Goal: Navigation & Orientation: Understand site structure

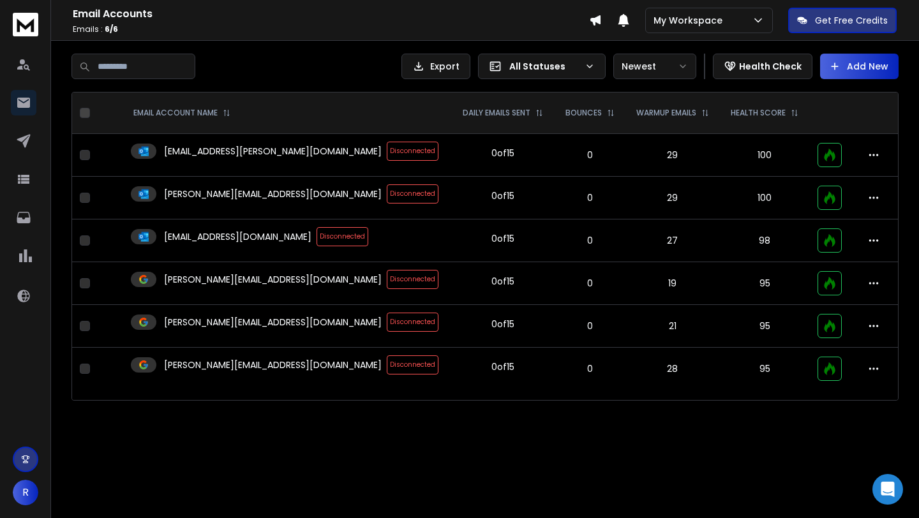
scroll to position [14693, 0]
click at [492, 434] on div "Your warmest leads are on your site – Turn visits into conversations Reach Out …" at bounding box center [459, 259] width 919 height 518
drag, startPoint x: 492, startPoint y: 434, endPoint x: 450, endPoint y: 433, distance: 41.5
type textarea "**********"
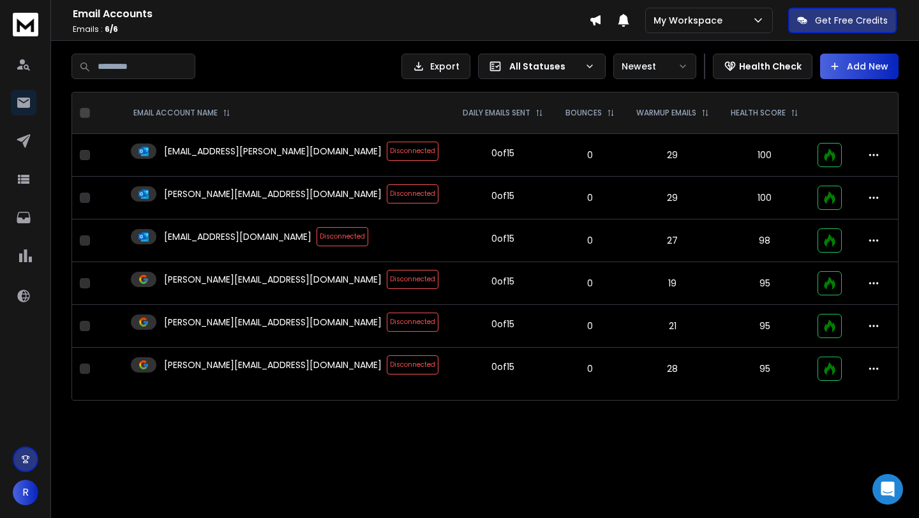
click at [450, 433] on div "Your warmest leads are on your site – Turn visits into conversations Reach Out …" at bounding box center [459, 259] width 919 height 518
click at [446, 433] on div "Your warmest leads are on your site – Turn visits into conversations Reach Out …" at bounding box center [459, 259] width 919 height 518
click at [443, 435] on div "Your warmest leads are on your site – Turn visits into conversations Reach Out …" at bounding box center [459, 259] width 919 height 518
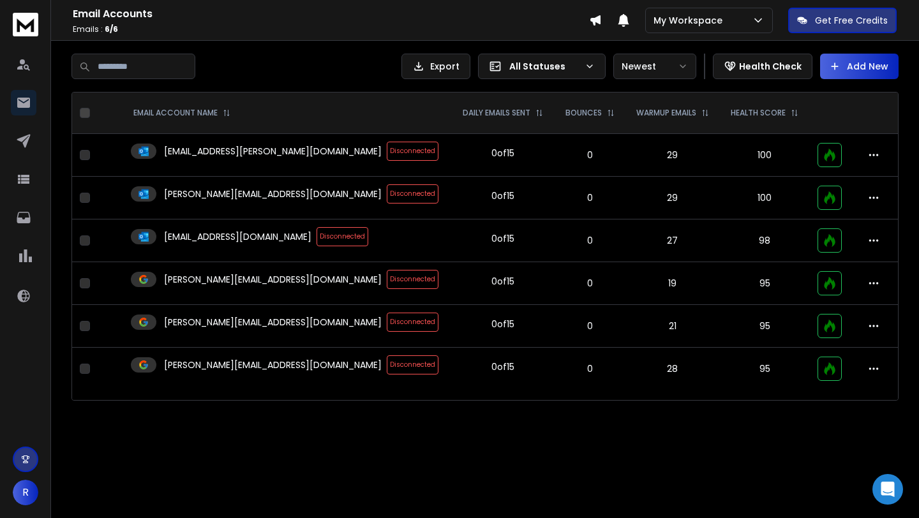
click at [443, 434] on div "Your warmest leads are on your site – Turn visits into conversations Reach Out …" at bounding box center [459, 259] width 919 height 518
click at [438, 435] on div "Your warmest leads are on your site – Turn visits into conversations Reach Out …" at bounding box center [459, 259] width 919 height 518
click at [619, 26] on icon at bounding box center [623, 20] width 13 height 13
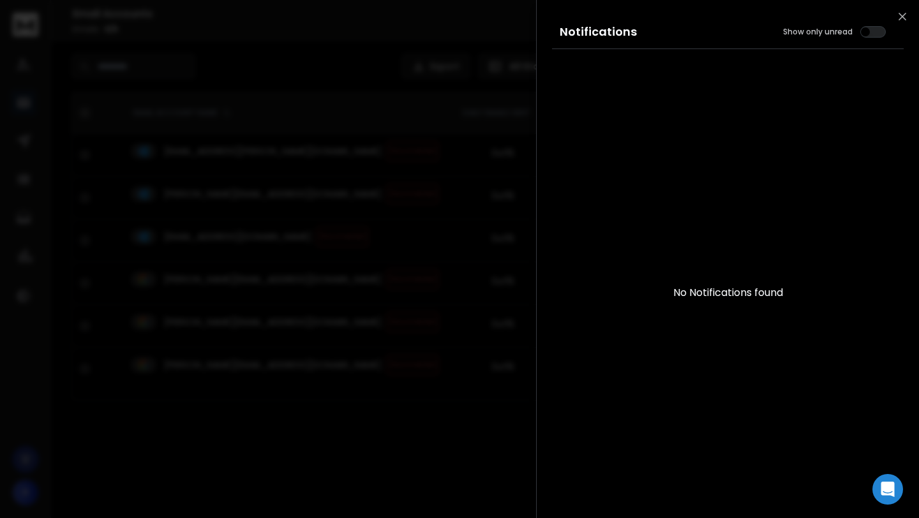
click at [896, 18] on icon "button" at bounding box center [902, 16] width 13 height 13
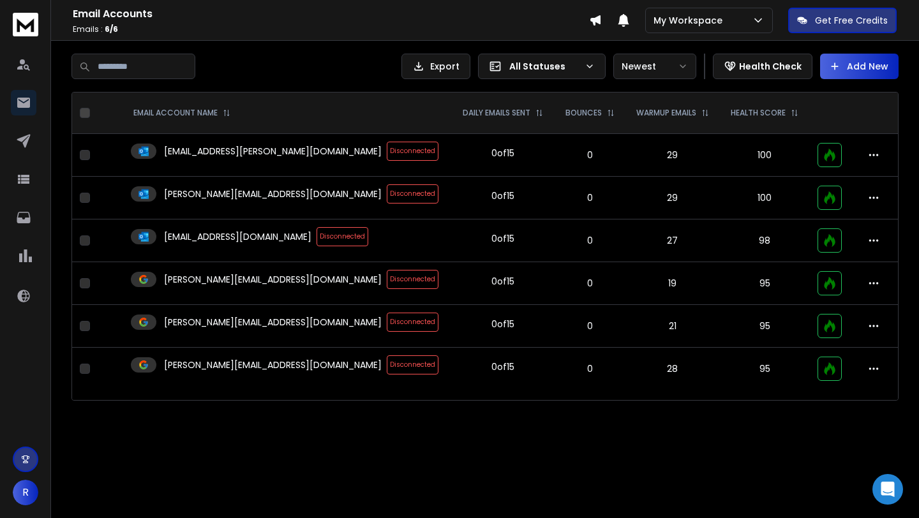
click at [466, 466] on div "Your warmest leads are on your site – Turn visits into conversations Reach Out …" at bounding box center [459, 259] width 919 height 518
click at [30, 218] on icon at bounding box center [23, 217] width 15 height 15
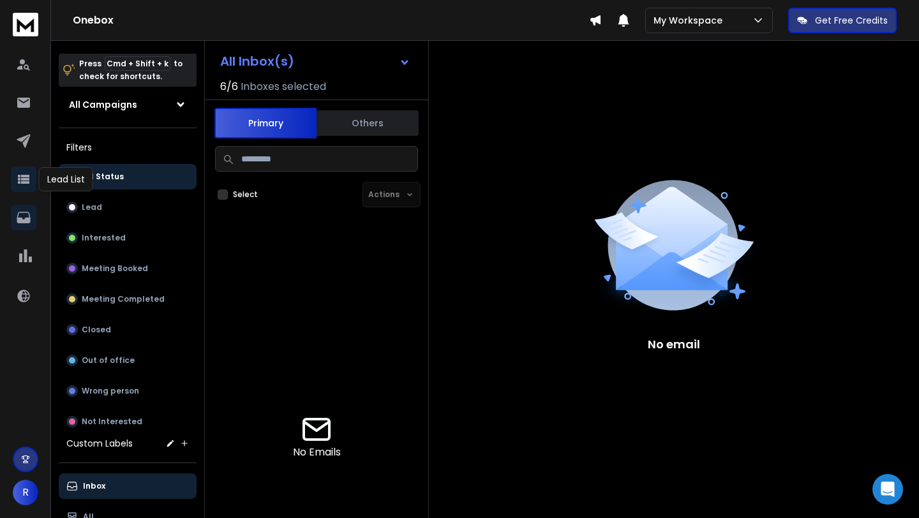
drag, startPoint x: 28, startPoint y: 172, endPoint x: 24, endPoint y: 159, distance: 12.7
click at [29, 172] on icon at bounding box center [23, 179] width 15 height 15
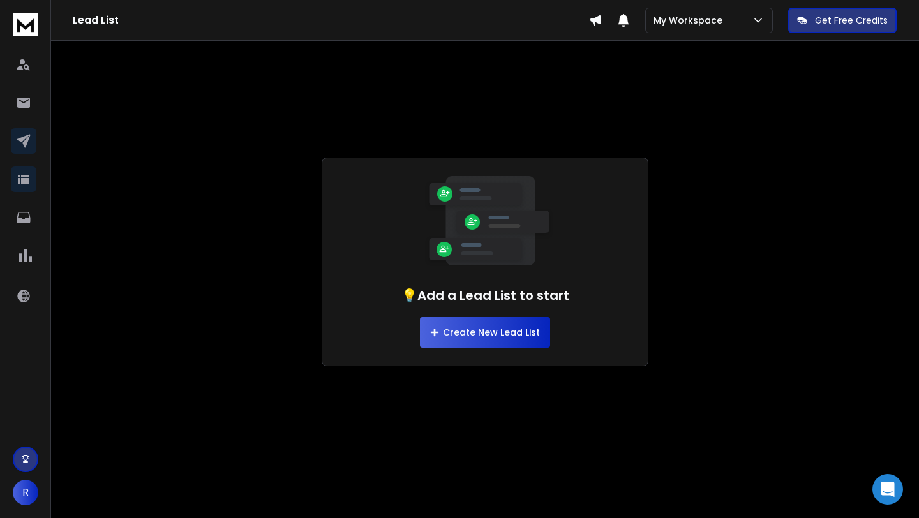
click at [35, 135] on body "Your warmest leads are on your site – Turn visits into conversations Reach Out …" at bounding box center [459, 259] width 919 height 518
click at [34, 144] on link at bounding box center [24, 141] width 26 height 26
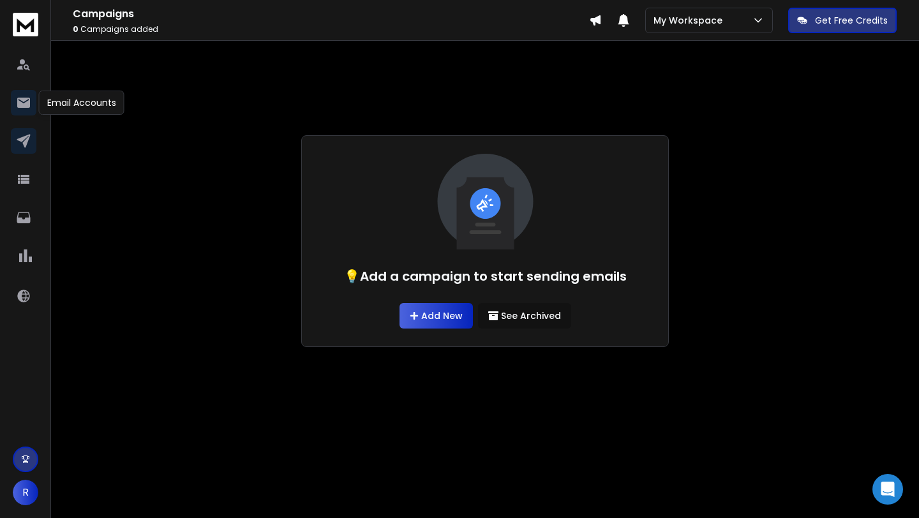
click at [22, 114] on link at bounding box center [24, 103] width 26 height 26
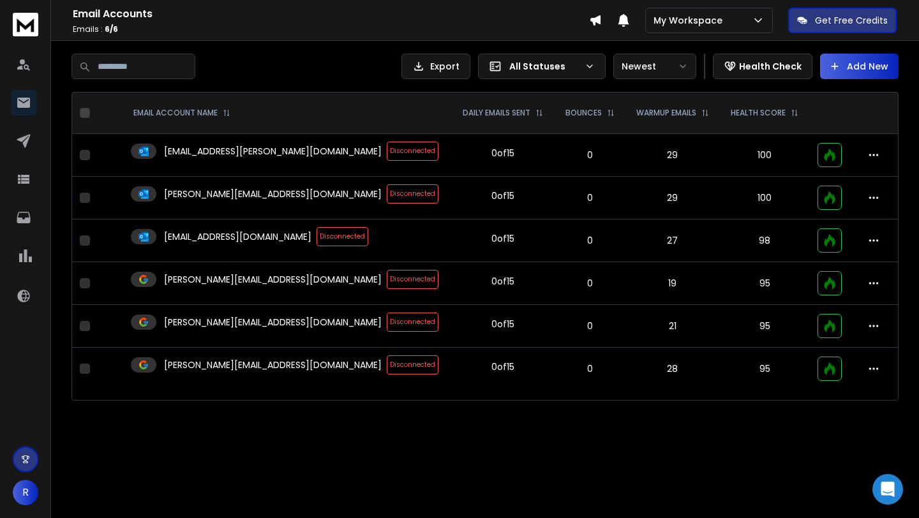
click at [362, 470] on div "Your warmest leads are on your site – Turn visits into conversations Reach Out …" at bounding box center [459, 259] width 919 height 518
click at [362, 471] on div "Your warmest leads are on your site – Turn visits into conversations Reach Out …" at bounding box center [459, 259] width 919 height 518
click at [325, 476] on div "Your warmest leads are on your site – Turn visits into conversations Reach Out …" at bounding box center [459, 259] width 919 height 518
click at [324, 476] on div "Your warmest leads are on your site – Turn visits into conversations Reach Out …" at bounding box center [459, 259] width 919 height 518
